Goal: Communication & Community: Answer question/provide support

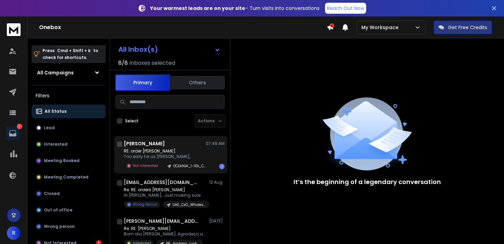
click at [178, 146] on div "[PERSON_NAME] 07:49 AM" at bounding box center [174, 143] width 101 height 7
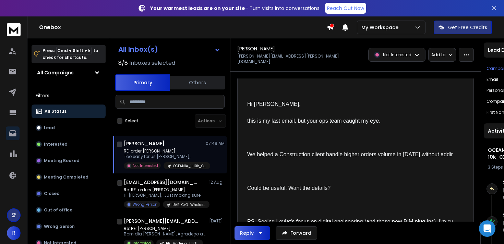
scroll to position [570, 0]
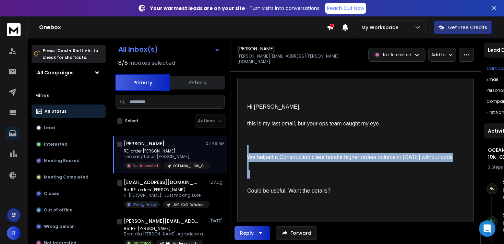
drag, startPoint x: 454, startPoint y: 153, endPoint x: 469, endPoint y: 177, distance: 28.6
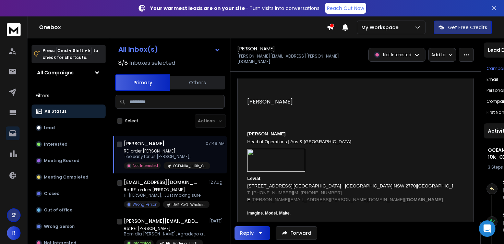
scroll to position [179, 0]
drag, startPoint x: 269, startPoint y: 171, endPoint x: 248, endPoint y: 174, distance: 21.8
click at [248, 175] on td "Leviat" at bounding box center [356, 178] width 218 height 7
copy tbody
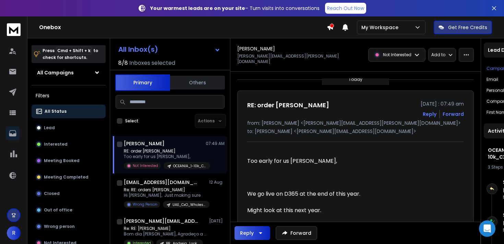
scroll to position [0, 0]
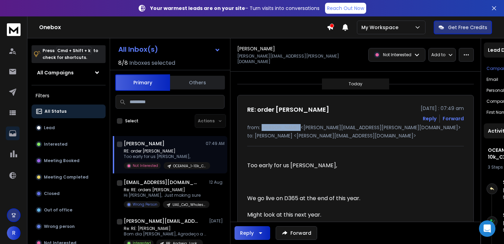
drag, startPoint x: 263, startPoint y: 124, endPoint x: 299, endPoint y: 123, distance: 36.4
click at [299, 124] on p "from: [PERSON_NAME] <[PERSON_NAME][EMAIL_ADDRESS][PERSON_NAME][DOMAIN_NAME]>" at bounding box center [355, 127] width 217 height 7
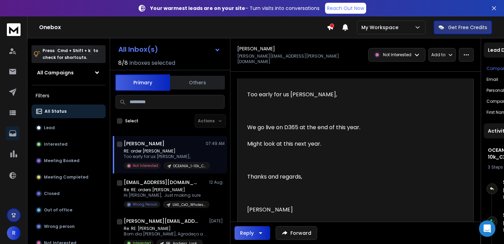
scroll to position [73, 0]
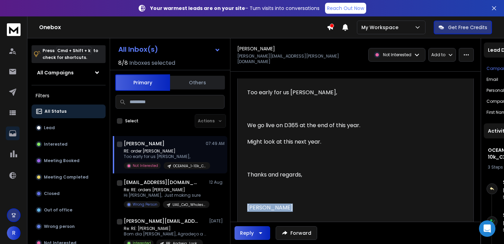
drag, startPoint x: 294, startPoint y: 201, endPoint x: 243, endPoint y: 203, distance: 50.8
copy span "[PERSON_NAME]"
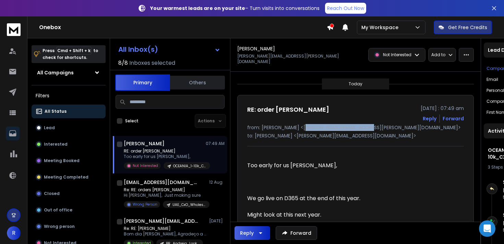
drag, startPoint x: 304, startPoint y: 123, endPoint x: 369, endPoint y: 124, distance: 65.2
click at [369, 125] on p "from: [PERSON_NAME] <[PERSON_NAME][EMAIL_ADDRESS][PERSON_NAME][DOMAIN_NAME]>" at bounding box center [355, 127] width 217 height 7
copy p "[PERSON_NAME][EMAIL_ADDRESS][PERSON_NAME][DOMAIN_NAME]"
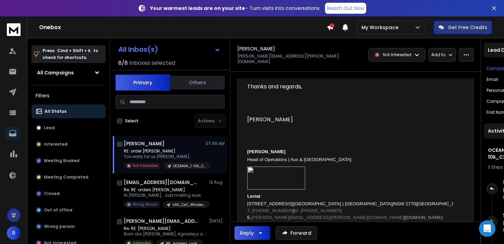
scroll to position [162, 0]
drag, startPoint x: 349, startPoint y: 203, endPoint x: 298, endPoint y: 205, distance: 51.5
click at [298, 207] on td "T. [PHONE_NUMBER] | M. [PHONE_NUMBER]" at bounding box center [356, 210] width 218 height 7
copy tbody "T. [PHONE_NUMBER] | M."
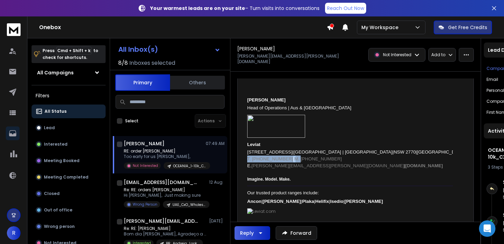
scroll to position [207, 0]
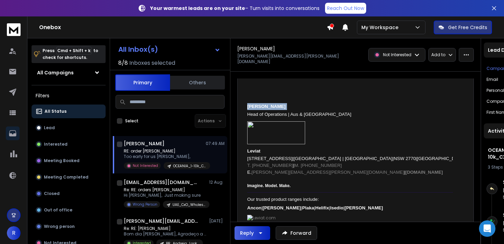
drag, startPoint x: 318, startPoint y: 109, endPoint x: 249, endPoint y: 109, distance: 69.3
click at [249, 109] on td "[PERSON_NAME] Head of Operations | Aus & [GEOGRAPHIC_DATA]" at bounding box center [356, 110] width 218 height 15
copy tbody "[PERSON_NAME]"
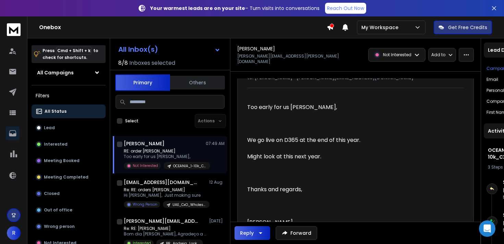
scroll to position [67, 0]
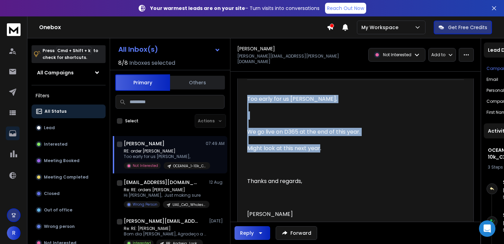
drag, startPoint x: 316, startPoint y: 144, endPoint x: 247, endPoint y: 96, distance: 83.8
copy div "Too early for us [PERSON_NAME], We go live on D365 at the end of this year. Mig…"
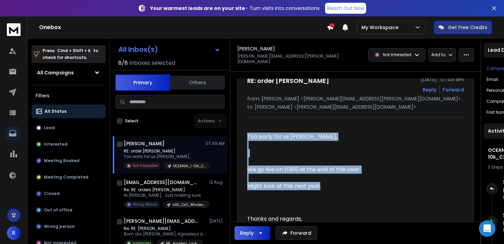
scroll to position [0, 0]
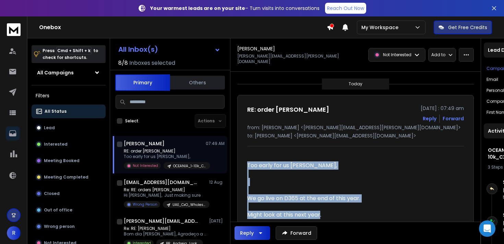
copy div "Too early for us [PERSON_NAME], We go live on D365 at the end of this year. Mig…"
click at [437, 115] on button "Reply" at bounding box center [430, 118] width 14 height 7
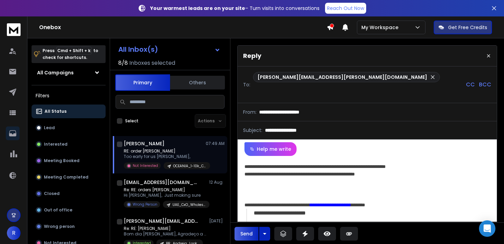
click at [244, 156] on div "**********" at bounding box center [367, 189] width 259 height 66
click at [354, 163] on p "**********" at bounding box center [364, 167] width 238 height 8
click at [369, 171] on p "**********" at bounding box center [364, 175] width 238 height 8
click at [455, 163] on p "**********" at bounding box center [364, 167] width 238 height 8
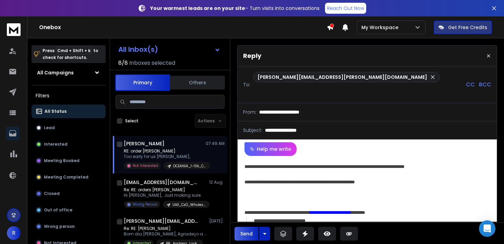
click at [305, 178] on p "**********" at bounding box center [364, 182] width 238 height 8
click at [403, 186] on div at bounding box center [368, 190] width 246 height 8
click at [395, 194] on div at bounding box center [368, 198] width 246 height 8
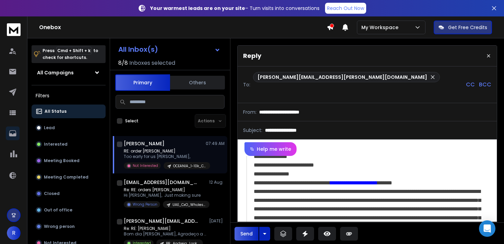
scroll to position [489, 0]
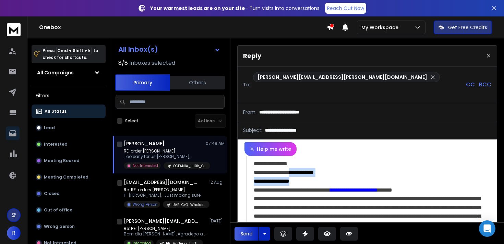
drag, startPoint x: 298, startPoint y: 161, endPoint x: 309, endPoint y: 171, distance: 15.3
click at [309, 171] on div "**********" at bounding box center [371, 5] width 234 height 538
copy span "**"
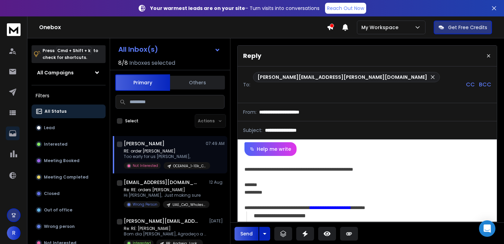
scroll to position [0, 0]
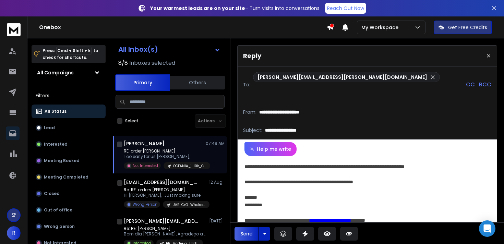
click at [278, 195] on div "**********" at bounding box center [364, 201] width 238 height 15
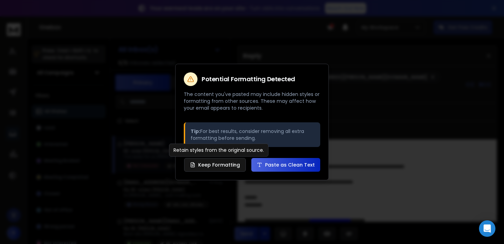
click at [277, 172] on div "Dialog Title Potential Formatting Detected The content you've pasted may includ…" at bounding box center [252, 122] width 154 height 117
click at [278, 170] on button "Paste as Clean Text" at bounding box center [286, 165] width 69 height 14
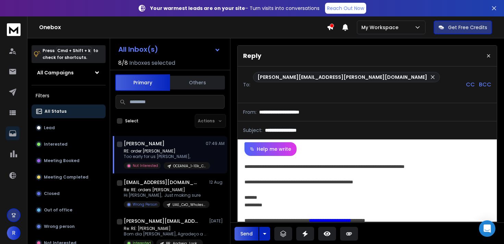
click at [281, 209] on div at bounding box center [367, 213] width 244 height 8
click at [278, 194] on div "**********" at bounding box center [364, 201] width 238 height 15
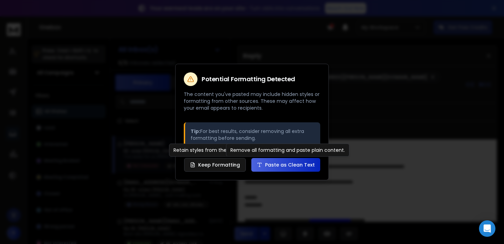
click at [282, 170] on button "Paste as Clean Text" at bounding box center [286, 165] width 69 height 14
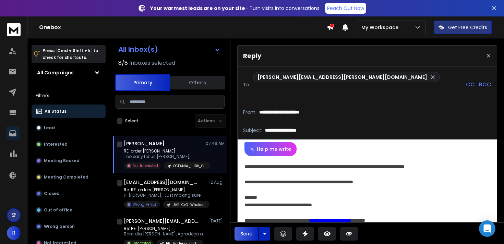
click at [298, 194] on div "**********" at bounding box center [364, 201] width 238 height 15
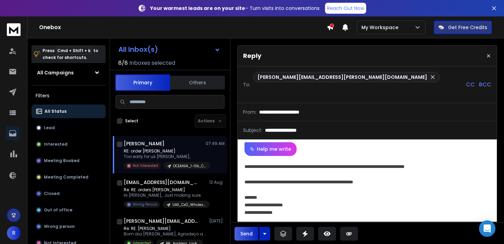
click at [313, 194] on div "**********" at bounding box center [364, 205] width 238 height 23
click at [242, 238] on button "Send" at bounding box center [247, 234] width 24 height 14
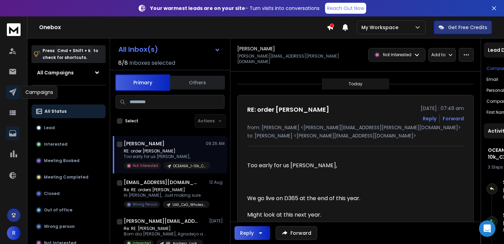
click at [12, 95] on icon at bounding box center [13, 92] width 8 height 8
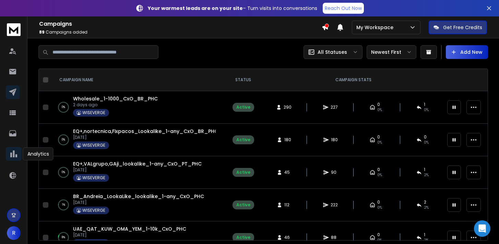
click at [13, 158] on icon at bounding box center [14, 154] width 10 height 10
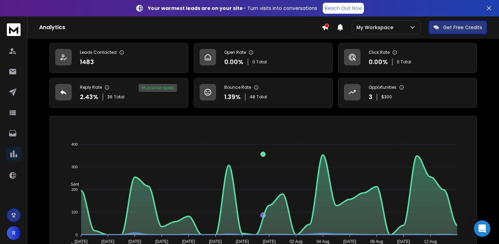
scroll to position [38, 0]
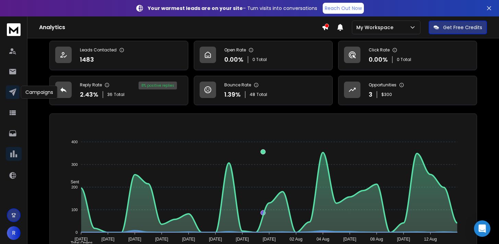
click at [10, 95] on icon at bounding box center [13, 92] width 8 height 8
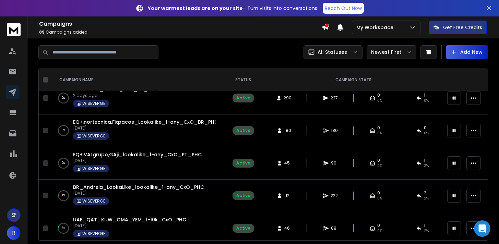
scroll to position [15, 0]
